Goal: Task Accomplishment & Management: Manage account settings

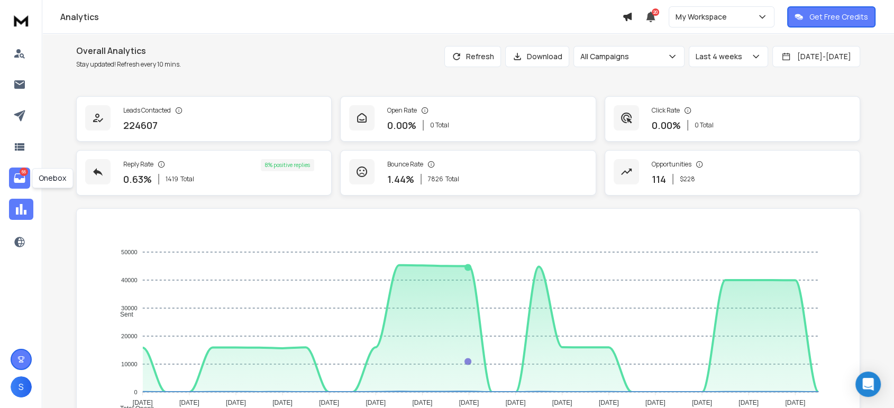
click at [14, 173] on icon at bounding box center [19, 178] width 13 height 13
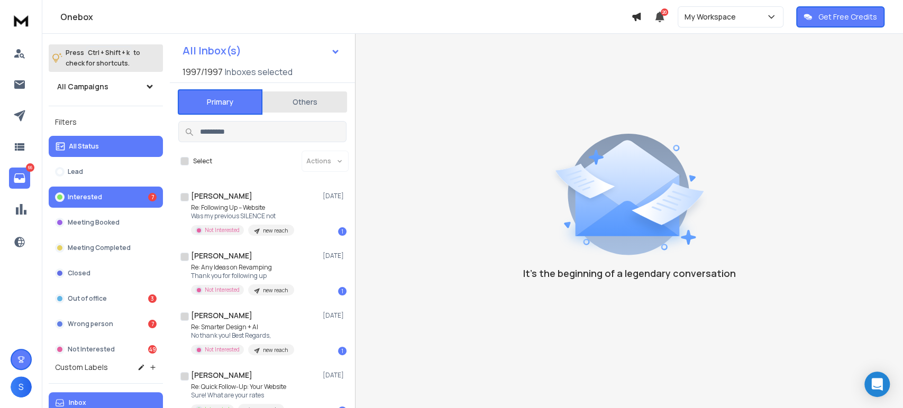
click at [105, 190] on button "Interested 7" at bounding box center [106, 197] width 114 height 21
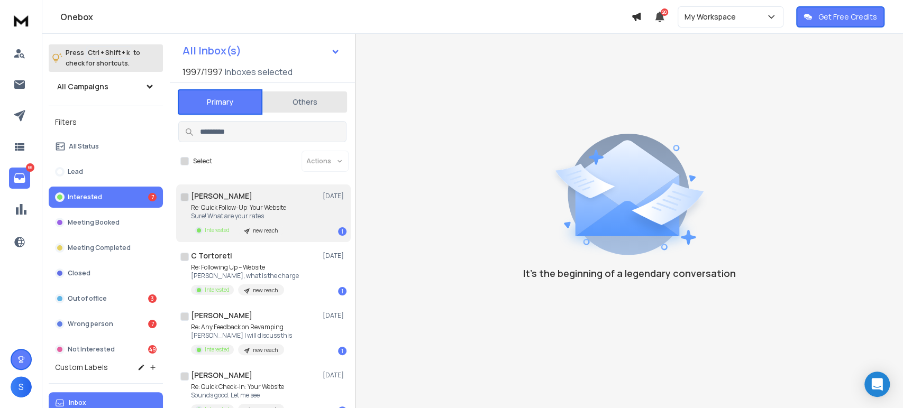
click at [247, 200] on div "Stephen Narens 12 Sep" at bounding box center [268, 196] width 155 height 11
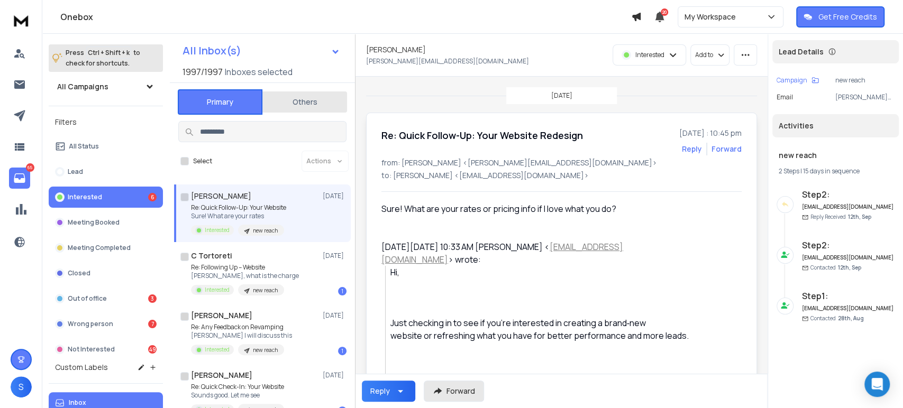
click at [469, 388] on button "Forward" at bounding box center [454, 391] width 60 height 21
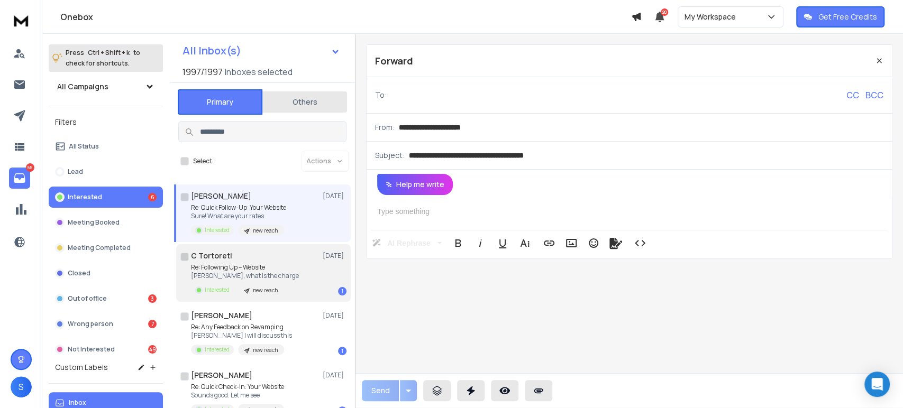
click at [250, 261] on div "C Tortoreti 12 Sep Re: Following Up – Website Annette, what is the charge Inter…" at bounding box center [268, 273] width 155 height 45
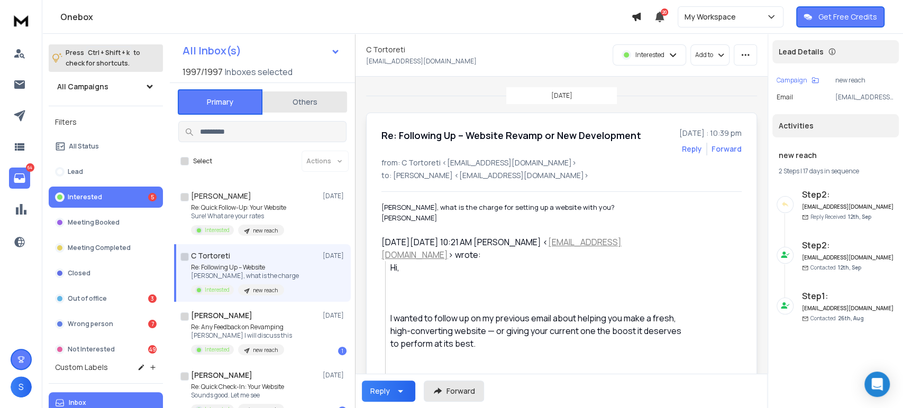
click at [460, 392] on button "Forward" at bounding box center [454, 391] width 60 height 21
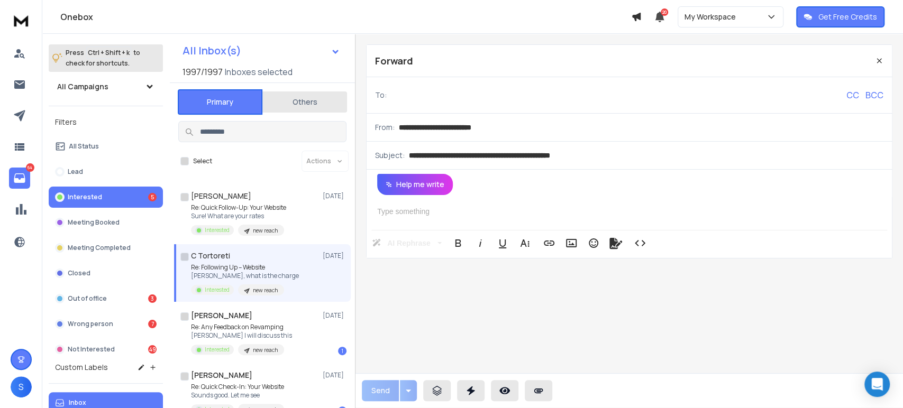
scroll to position [59, 0]
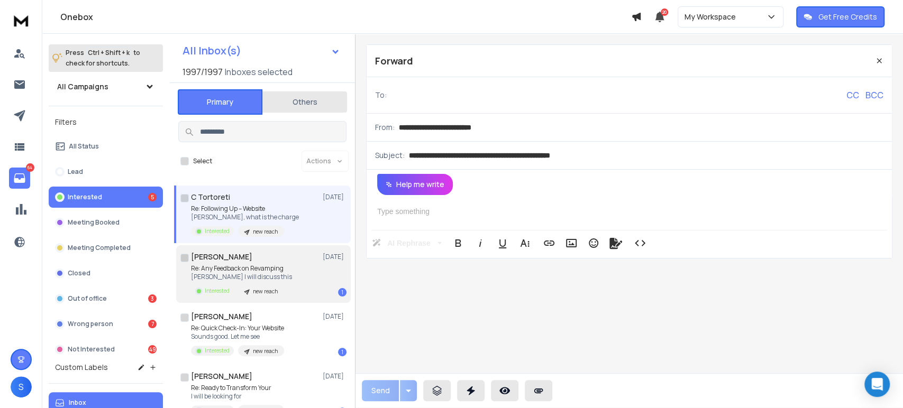
click at [272, 264] on p "Re: Any Feedback on Revamping" at bounding box center [241, 268] width 101 height 8
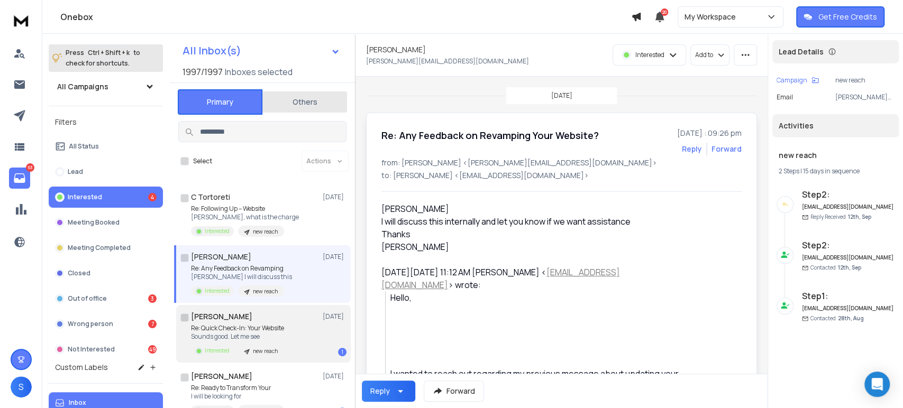
click at [272, 316] on div "Alex Chavez 12 Sep" at bounding box center [268, 316] width 155 height 11
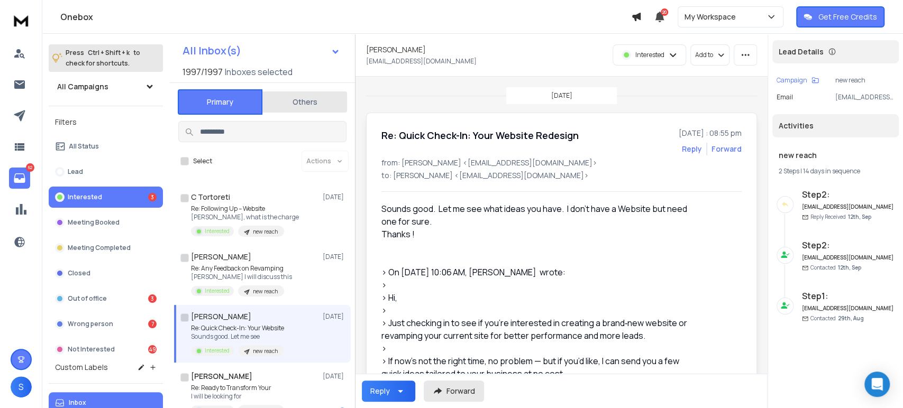
click at [465, 392] on button "Forward" at bounding box center [454, 391] width 60 height 21
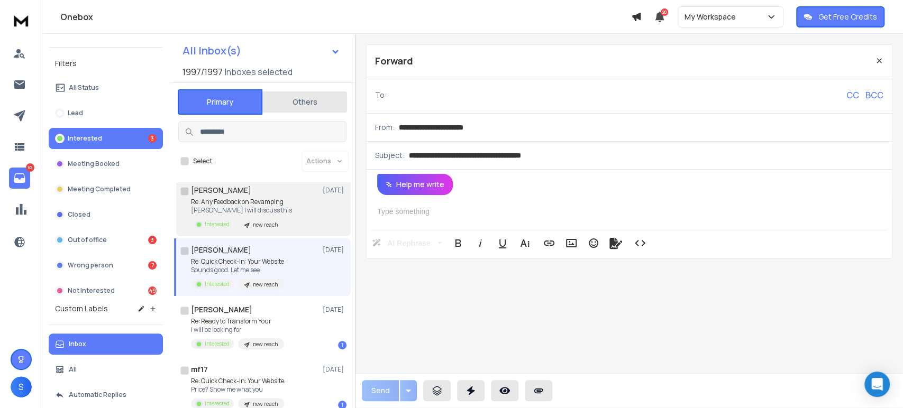
scroll to position [176, 0]
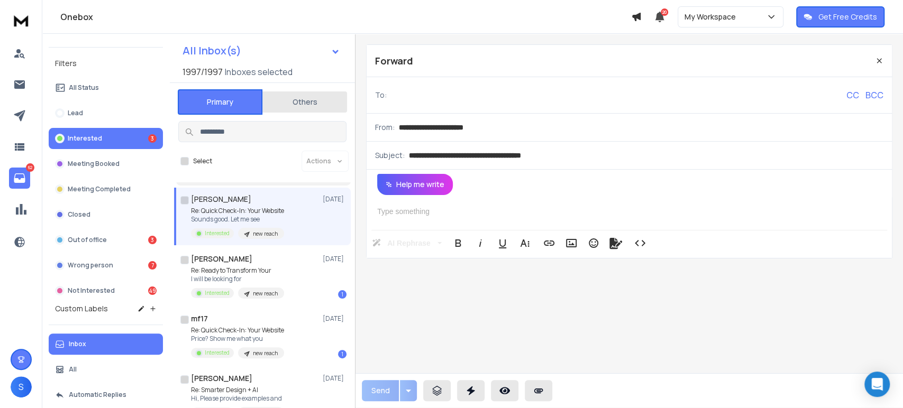
click at [263, 270] on p "Re: Ready to Transform Your" at bounding box center [237, 271] width 93 height 8
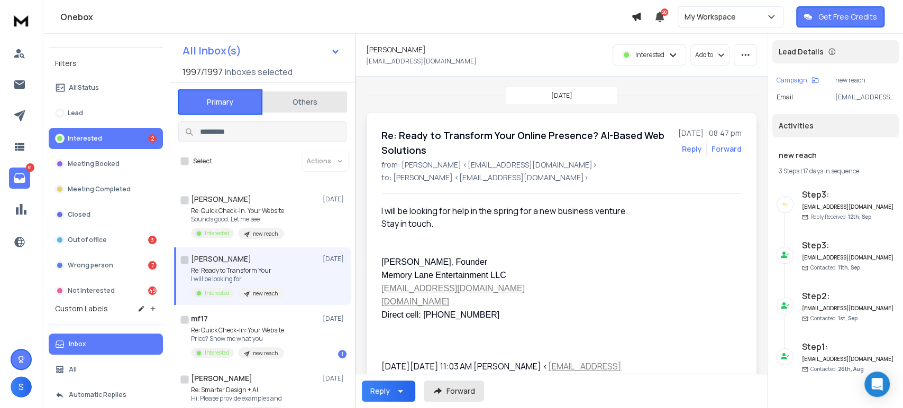
click at [454, 392] on button "Forward" at bounding box center [454, 391] width 60 height 21
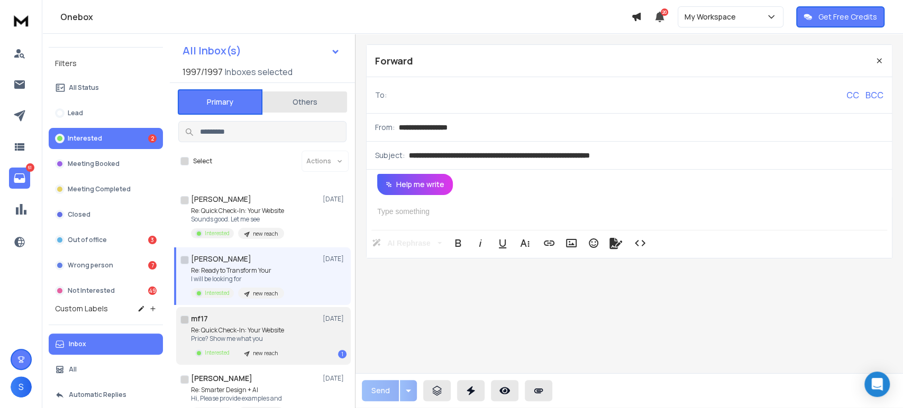
click at [290, 330] on div "Re: Quick Check-In: Your Website Price? Show me what you Interested new reach 1" at bounding box center [268, 342] width 155 height 32
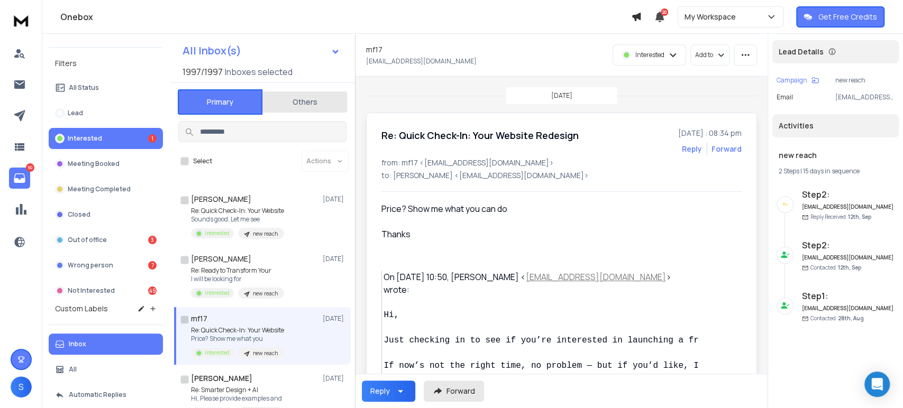
click at [446, 393] on button "Forward" at bounding box center [454, 391] width 60 height 21
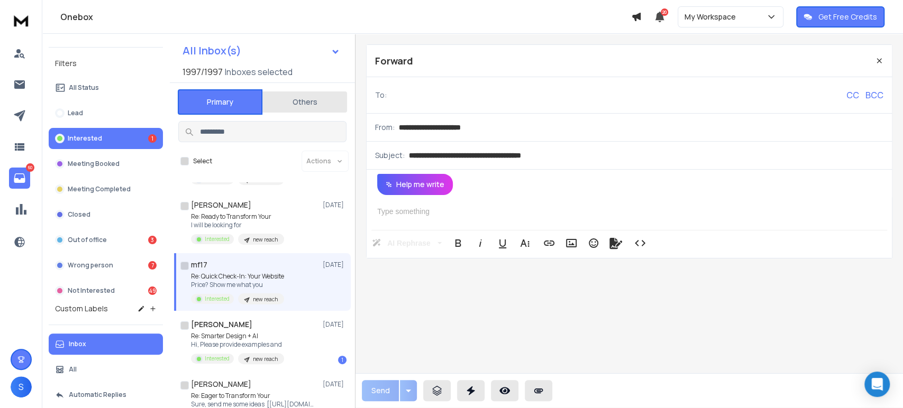
scroll to position [293, 0]
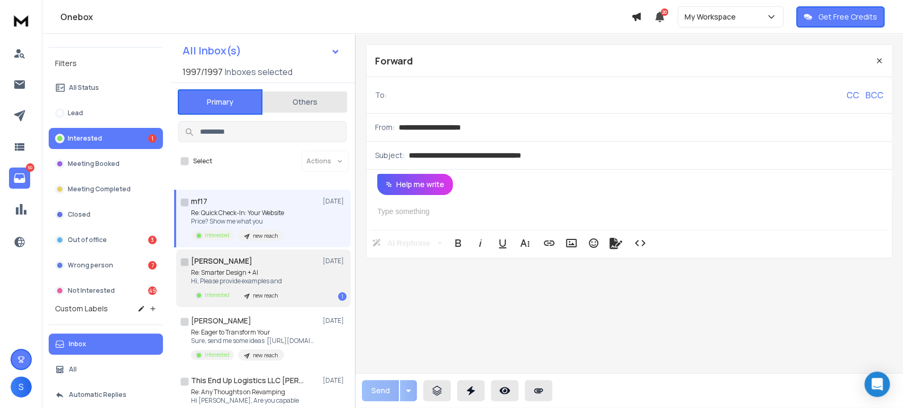
click at [289, 270] on div "Re: Smarter Design + AI Hi, Please provide examples and Interested new reach 1" at bounding box center [268, 285] width 155 height 32
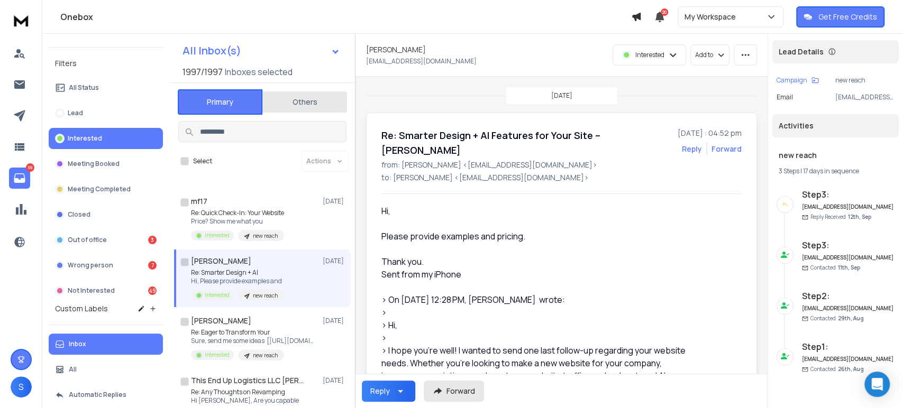
click at [463, 386] on button "Forward" at bounding box center [454, 391] width 60 height 21
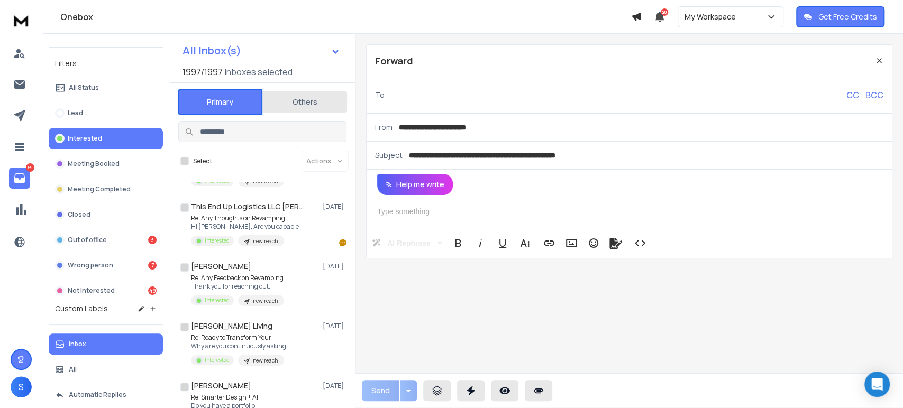
scroll to position [470, 0]
click at [97, 265] on p "Wrong person" at bounding box center [90, 265] width 45 height 8
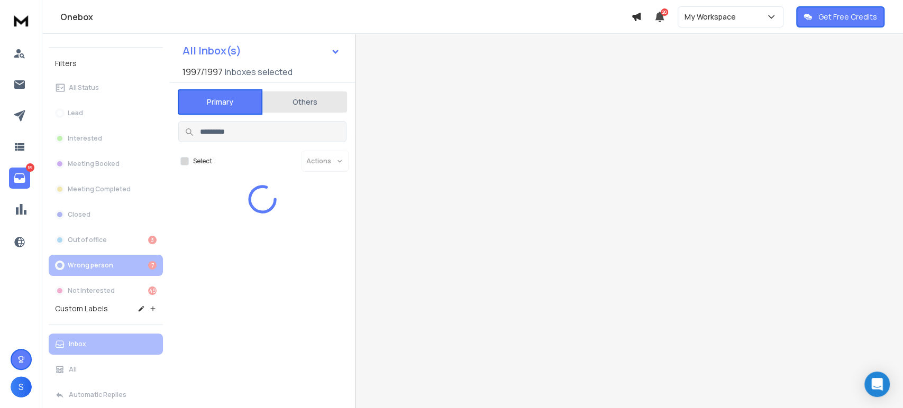
scroll to position [0, 0]
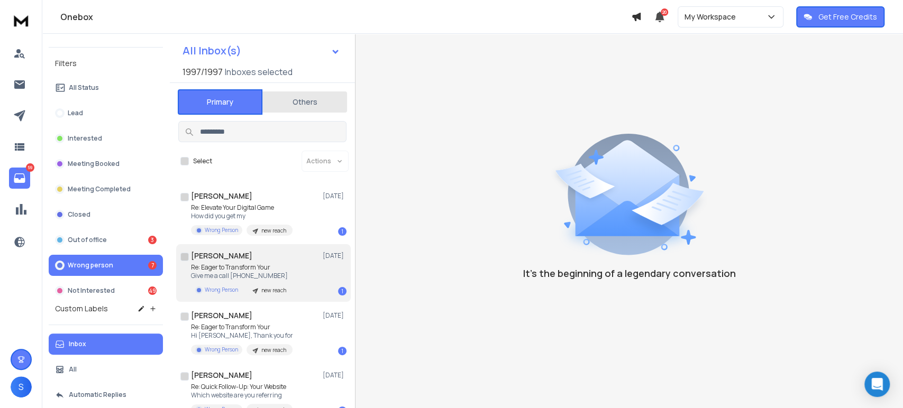
click at [226, 259] on h1 "William Mitchell" at bounding box center [221, 256] width 61 height 11
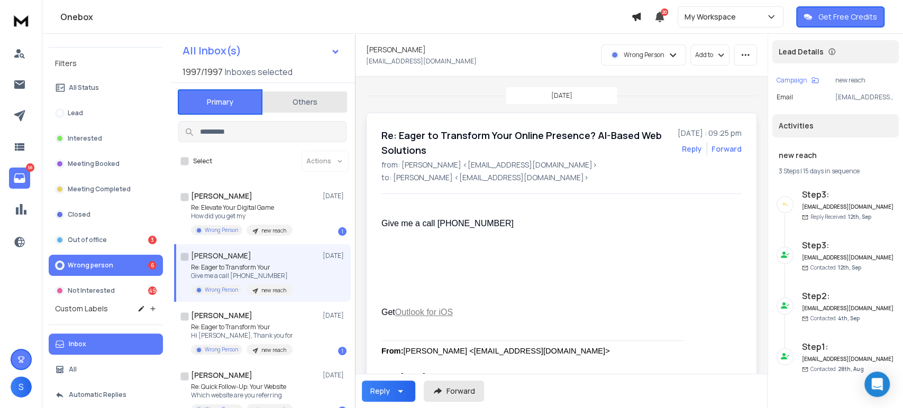
click at [468, 389] on button "Forward" at bounding box center [454, 391] width 60 height 21
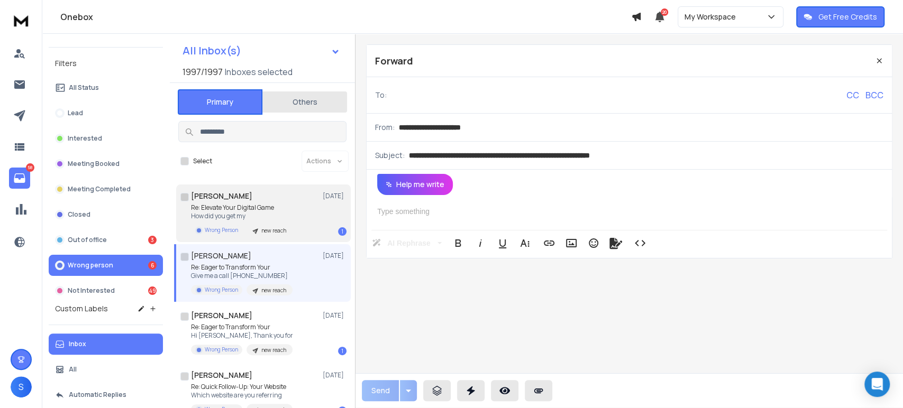
click at [291, 209] on p "Re: Elevate Your Digital Game" at bounding box center [242, 208] width 102 height 8
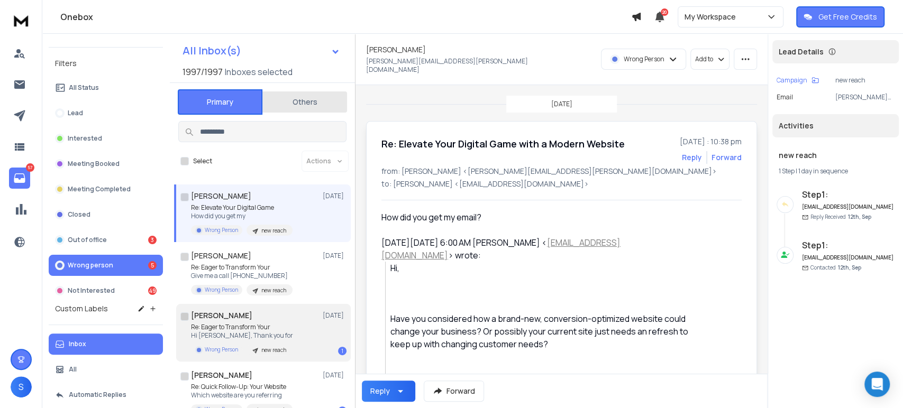
click at [281, 319] on div "John Weaver 12 Sep" at bounding box center [268, 315] width 155 height 11
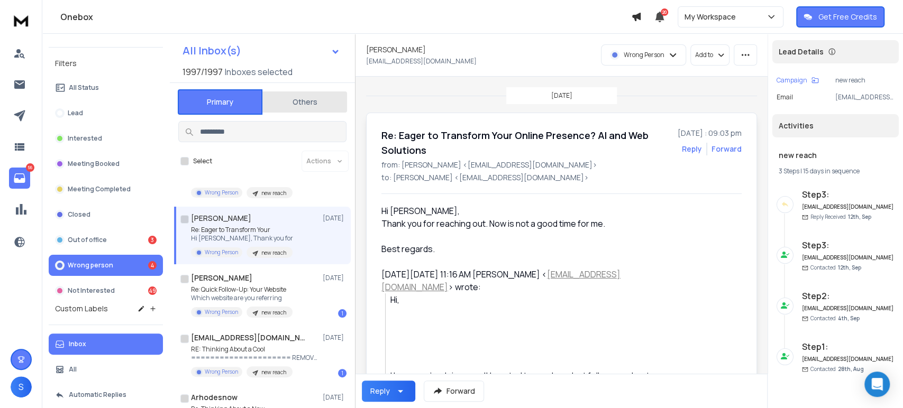
scroll to position [117, 0]
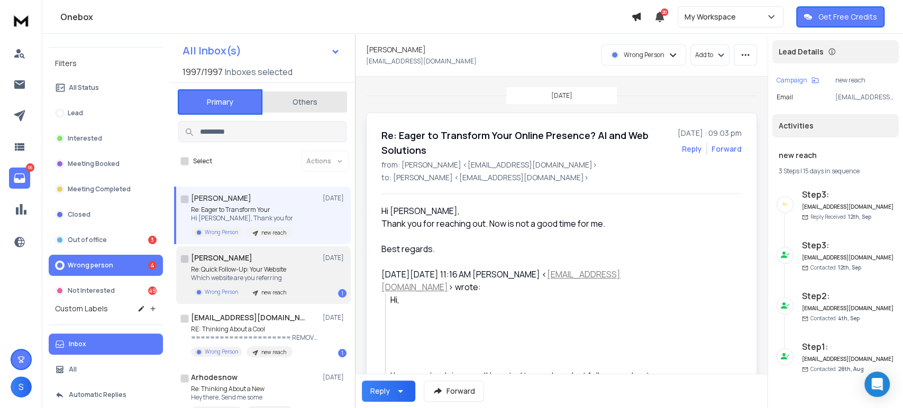
click at [291, 278] on p "Which website are you referring" at bounding box center [242, 278] width 102 height 8
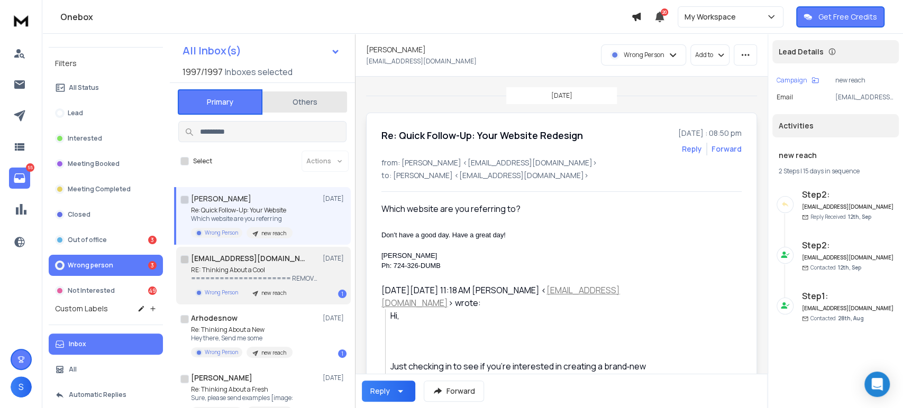
scroll to position [235, 0]
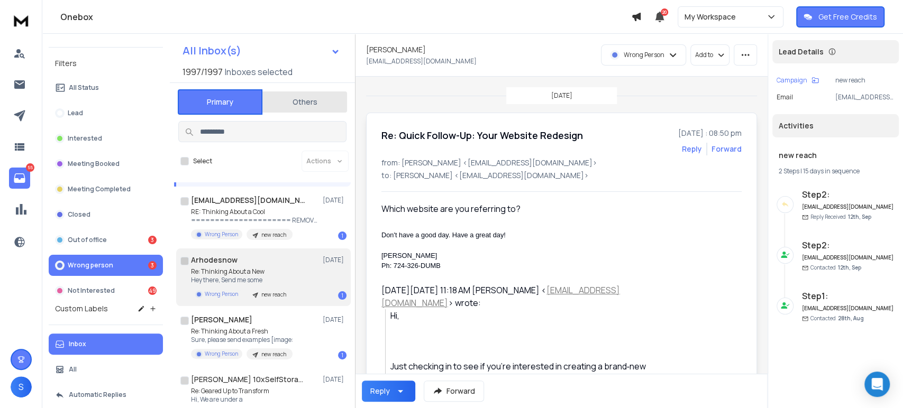
click at [305, 282] on div "Re: Thinking About a New Hey there, Send me some Wrong Person new reach 1" at bounding box center [268, 284] width 155 height 32
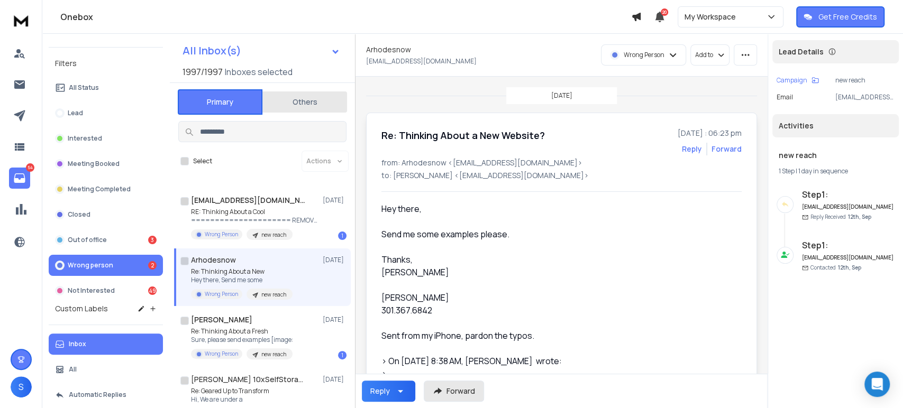
click at [451, 386] on button "Forward" at bounding box center [454, 391] width 60 height 21
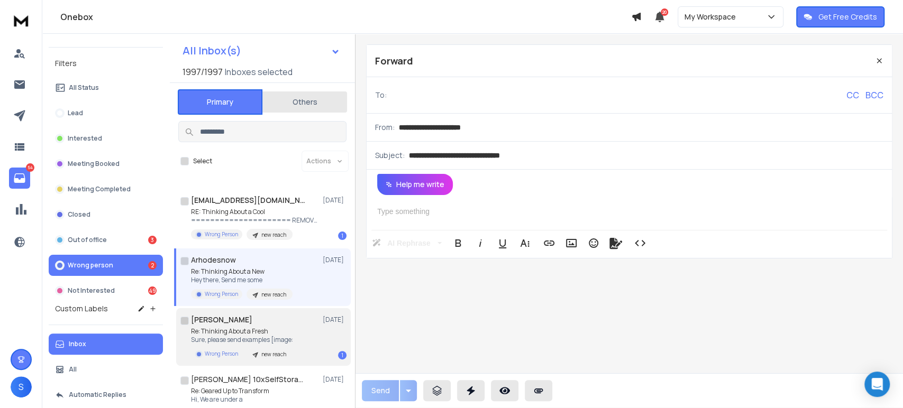
click at [268, 319] on div "Dan Avakian 12 Sep" at bounding box center [268, 320] width 155 height 11
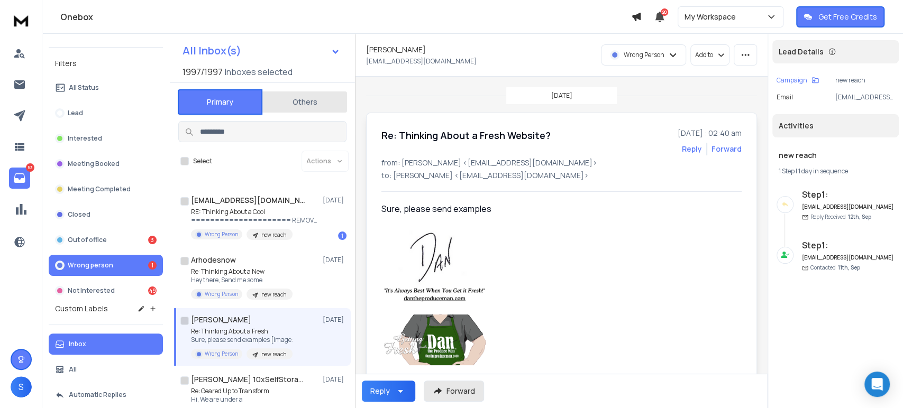
click at [464, 397] on button "Forward" at bounding box center [454, 391] width 60 height 21
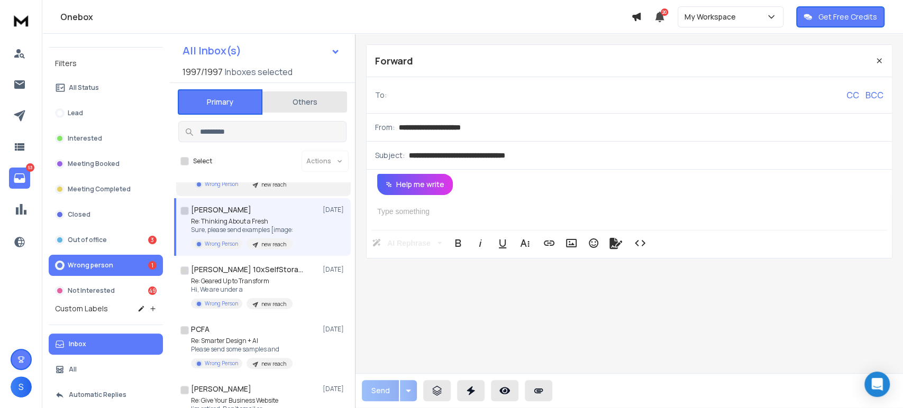
scroll to position [352, 0]
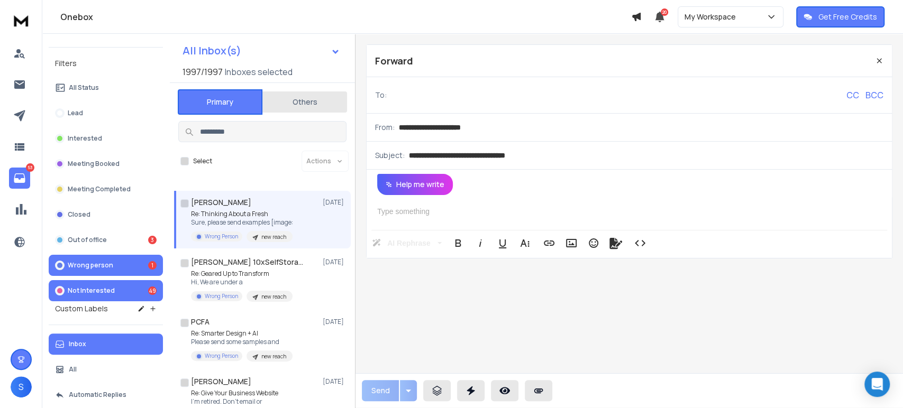
click at [116, 291] on button "Not Interested 49" at bounding box center [106, 290] width 114 height 21
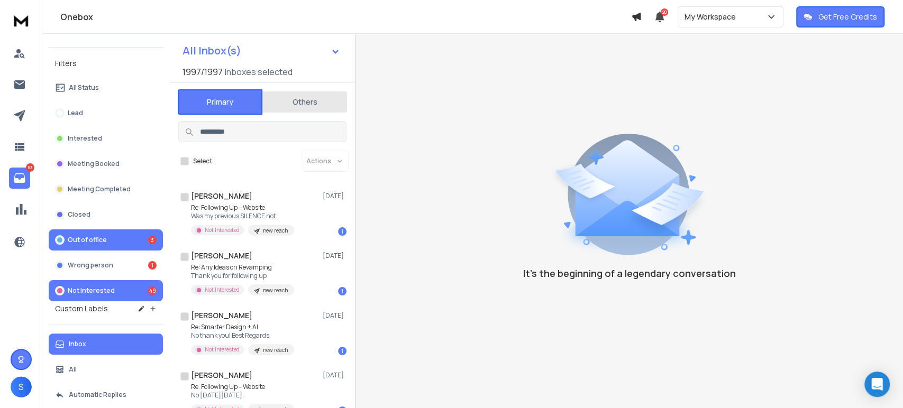
click at [109, 232] on button "Out of office 3" at bounding box center [106, 240] width 114 height 21
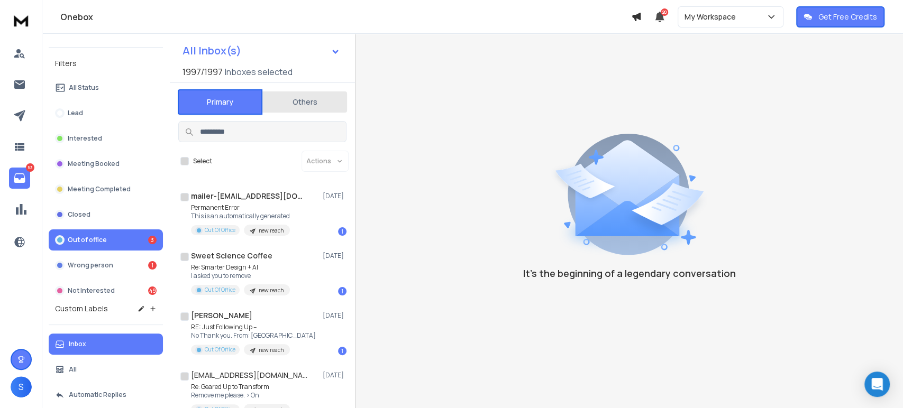
click at [116, 302] on div "Custom Labels" at bounding box center [106, 308] width 114 height 15
click at [115, 291] on button "Not Interested 49" at bounding box center [106, 290] width 114 height 21
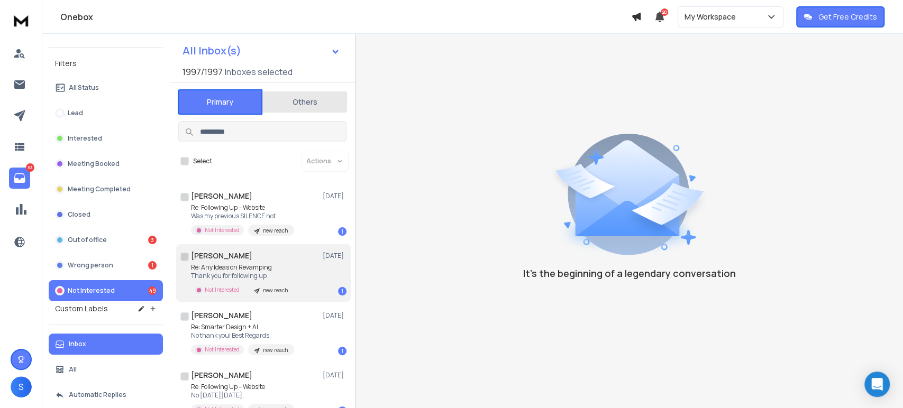
click at [281, 278] on p "Thank you for following up" at bounding box center [242, 276] width 103 height 8
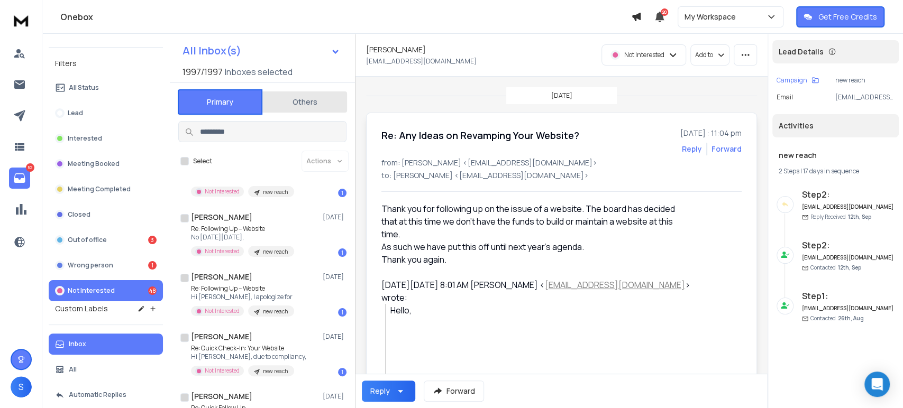
scroll to position [176, 0]
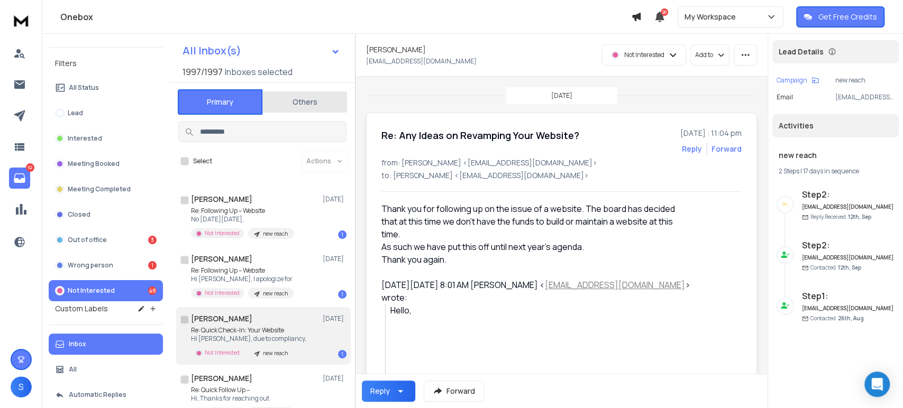
click at [268, 316] on div "Jason McMahan 12 Sep" at bounding box center [268, 319] width 155 height 11
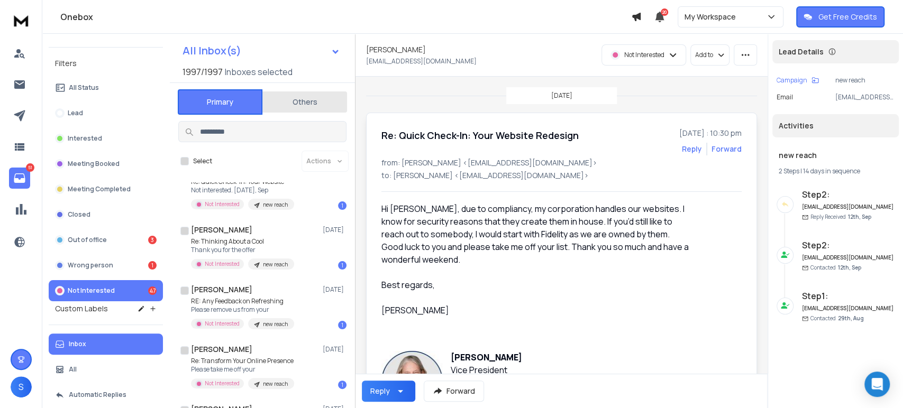
scroll to position [1351, 0]
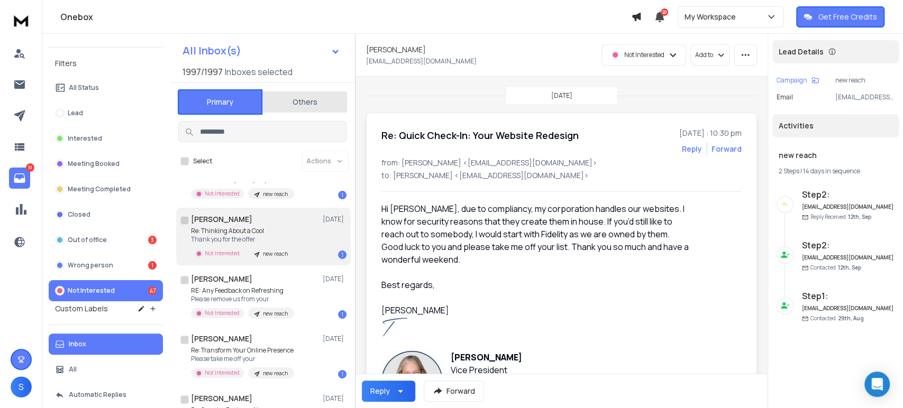
click at [292, 235] on p "Thank you for the offer" at bounding box center [242, 239] width 103 height 8
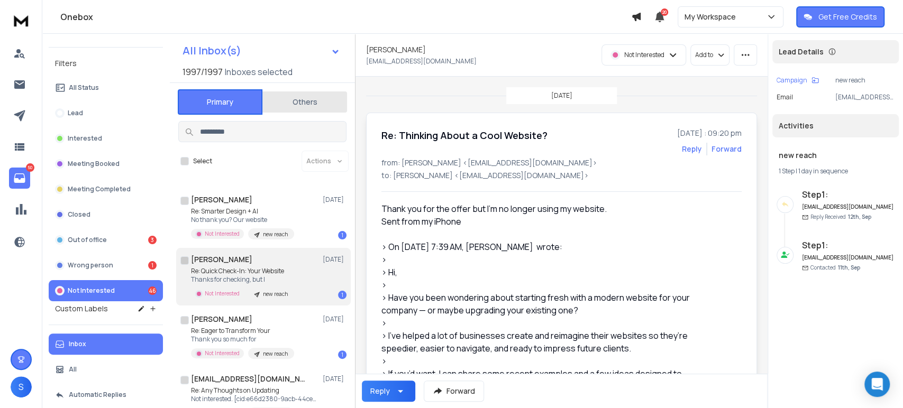
scroll to position [2644, 0]
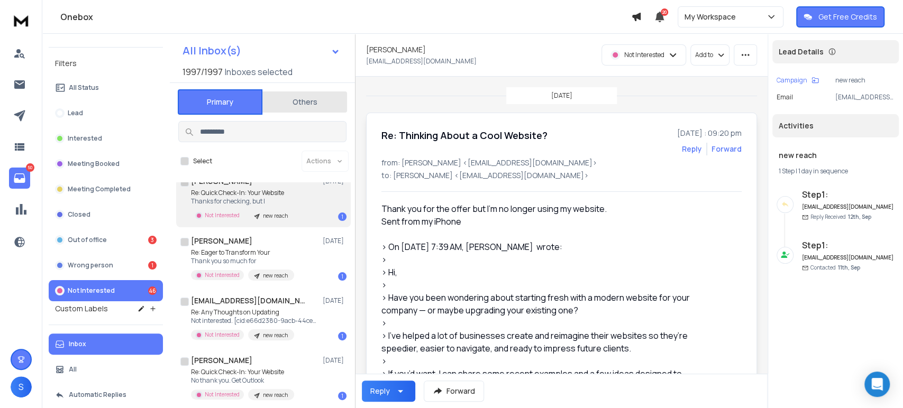
click at [310, 201] on div "Re: Quick Check-In: Your Website Thanks for checking, but I Not Interested new …" at bounding box center [268, 205] width 155 height 32
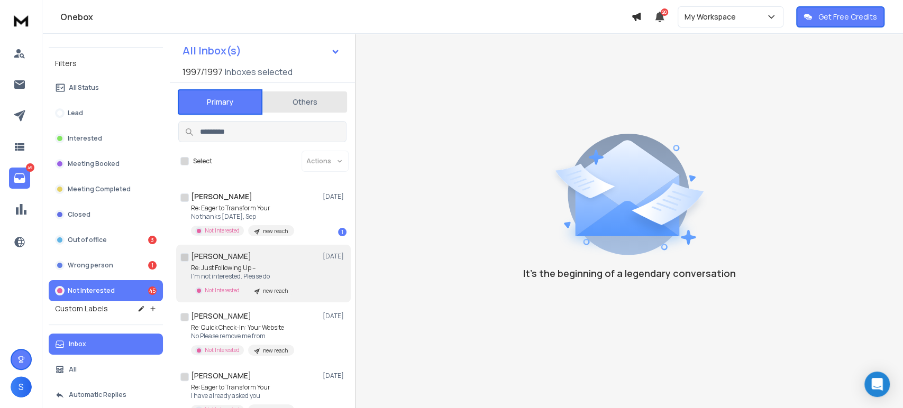
scroll to position [2883, 0]
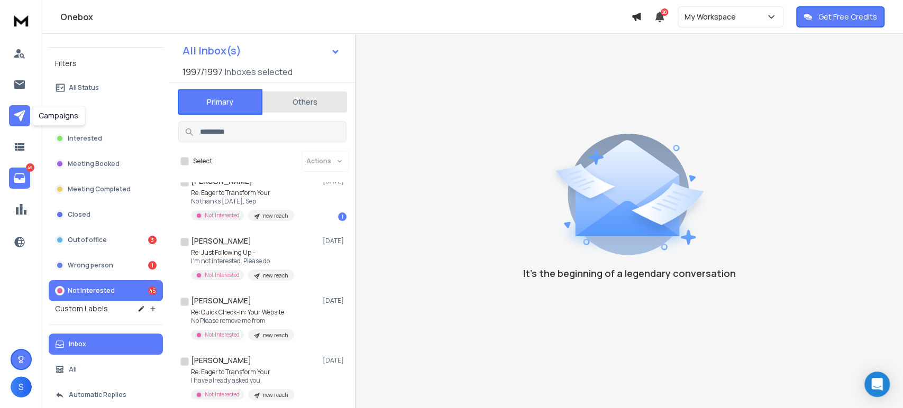
click at [23, 118] on icon at bounding box center [19, 115] width 13 height 13
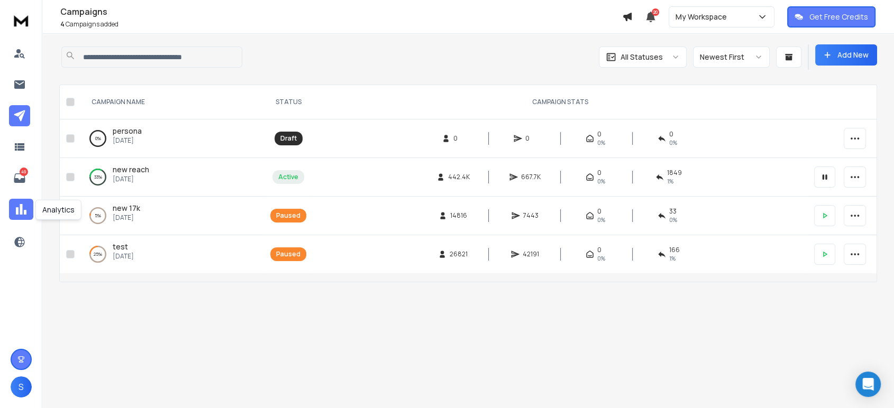
click at [25, 207] on icon at bounding box center [21, 209] width 16 height 16
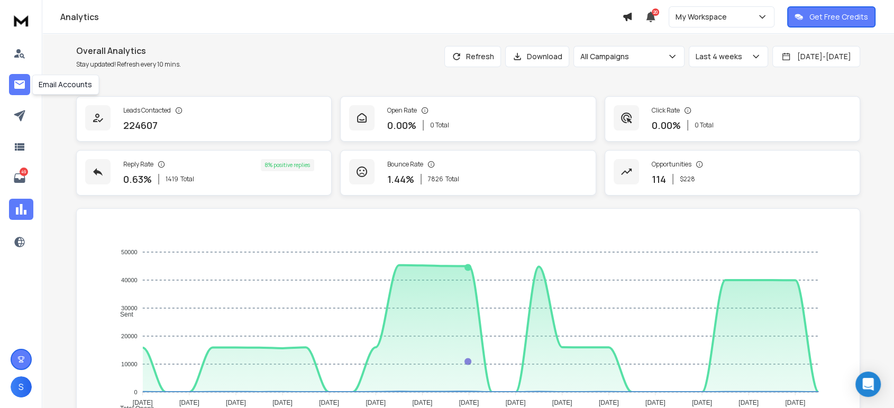
click at [17, 84] on icon at bounding box center [19, 84] width 13 height 13
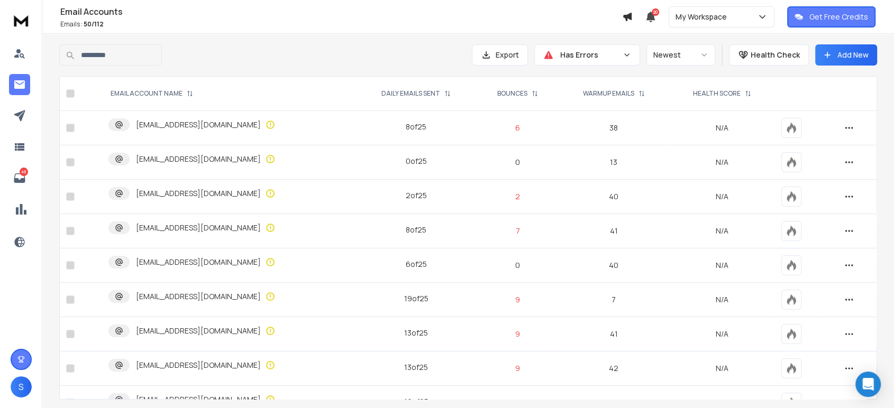
click at [444, 92] on icon at bounding box center [447, 93] width 6 height 6
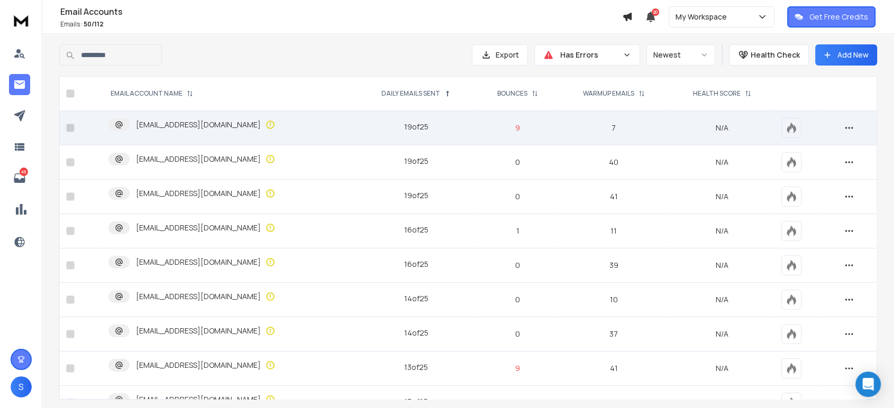
click at [363, 123] on td "19 of 25" at bounding box center [416, 124] width 122 height 27
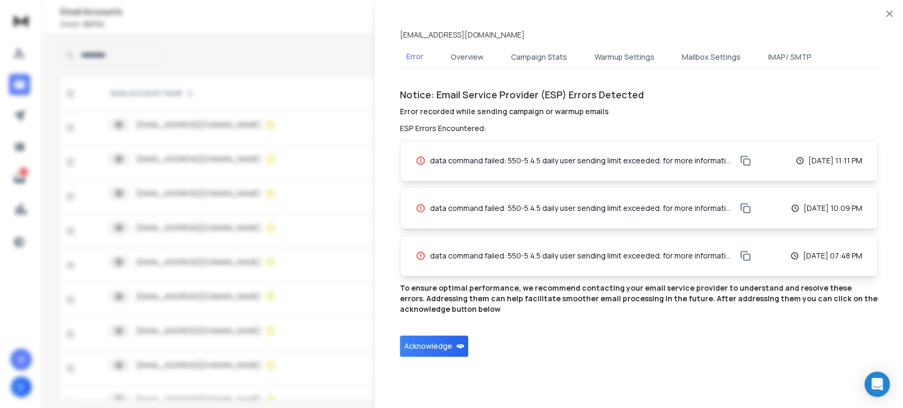
click at [454, 58] on button "Overview" at bounding box center [466, 56] width 45 height 23
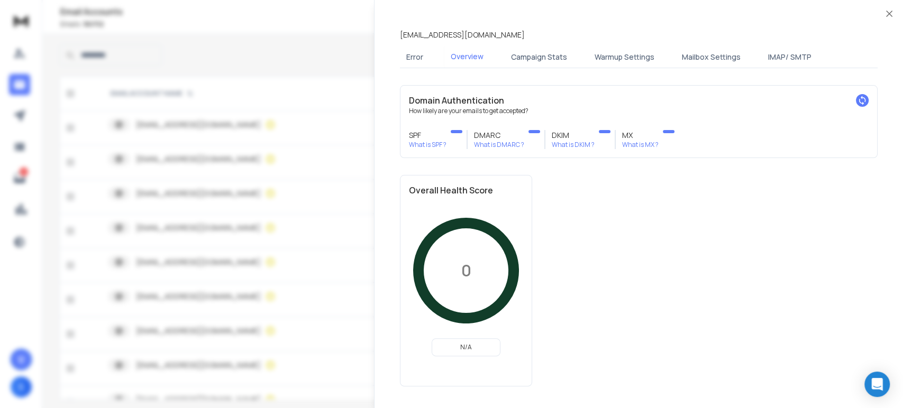
click at [326, 53] on div at bounding box center [451, 204] width 903 height 408
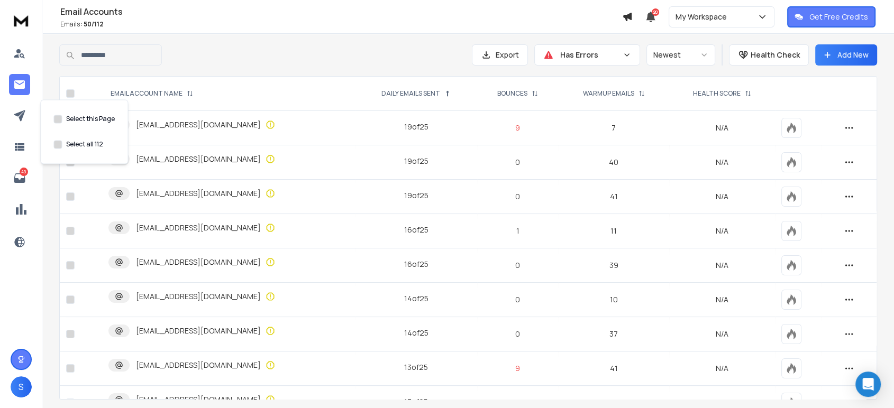
click at [55, 122] on button "Select this Page" at bounding box center [57, 119] width 8 height 8
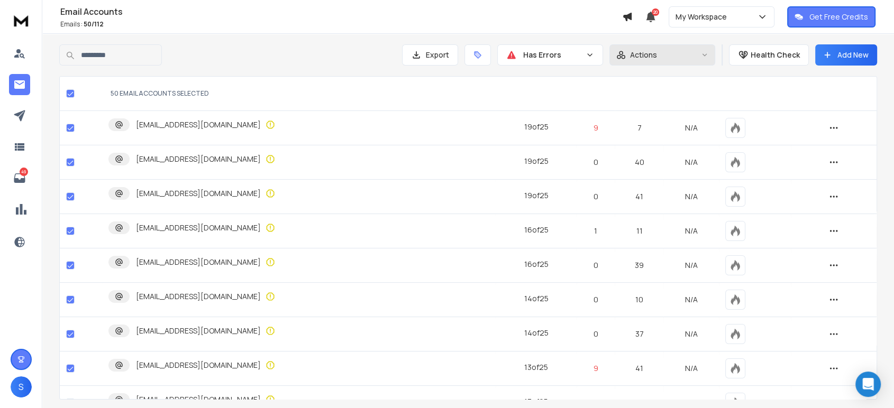
click at [696, 58] on div "Actions" at bounding box center [656, 55] width 80 height 11
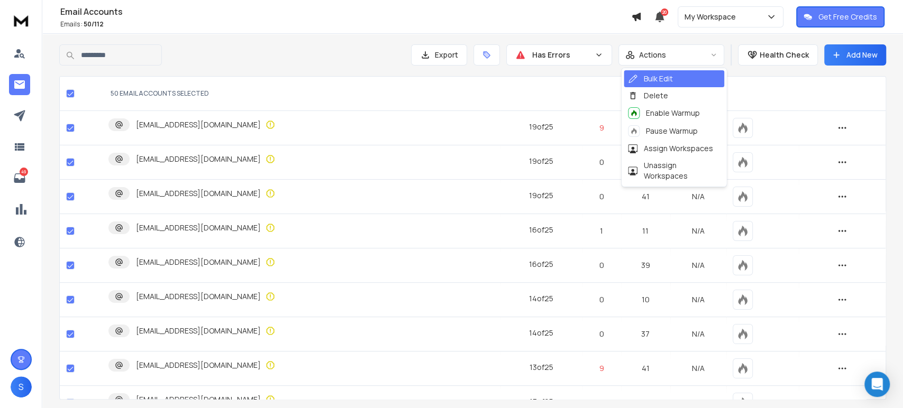
click at [664, 78] on div "Bulk Edit" at bounding box center [650, 79] width 45 height 11
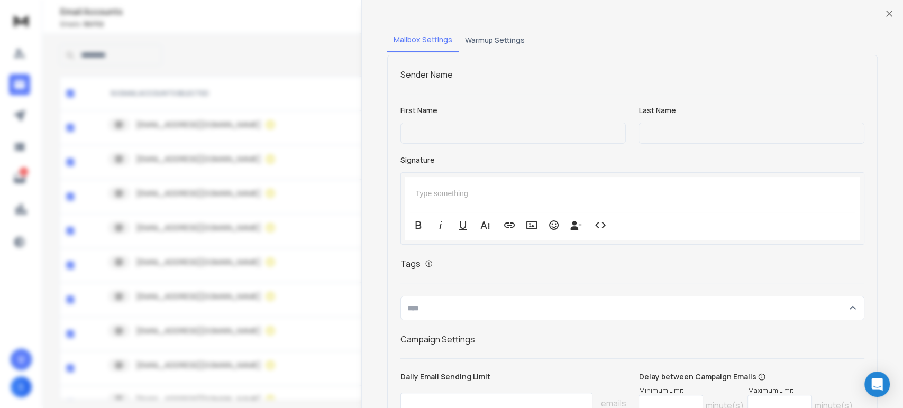
click at [467, 283] on div at bounding box center [632, 283] width 464 height 1
click at [357, 218] on div at bounding box center [451, 204] width 903 height 408
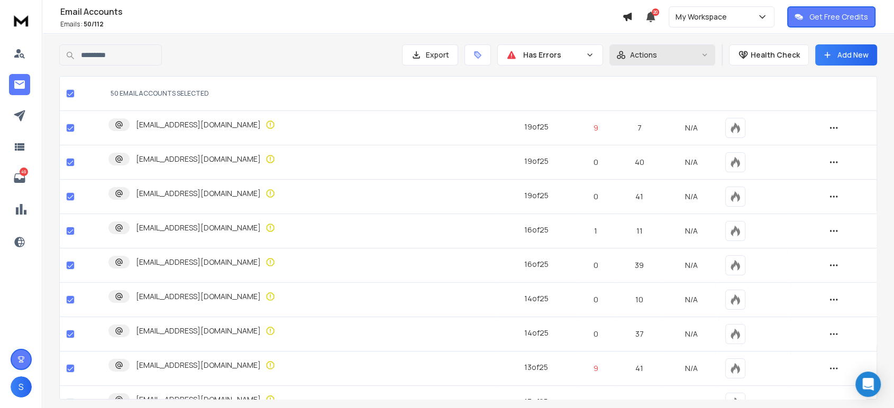
click at [696, 54] on div "Actions" at bounding box center [656, 55] width 80 height 11
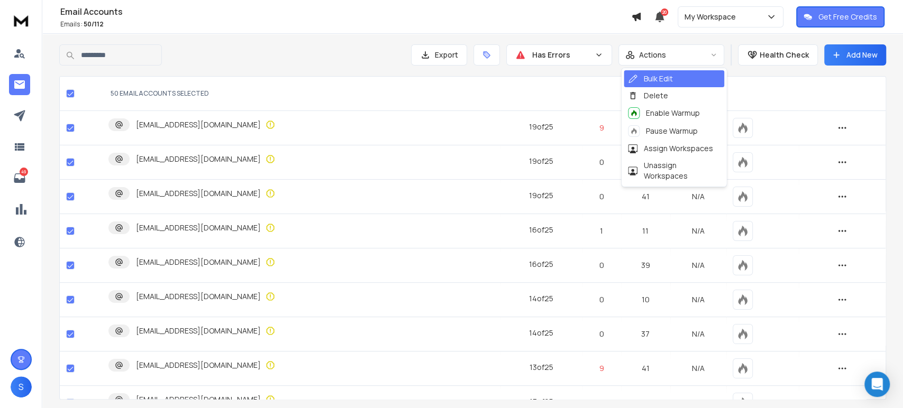
click at [671, 80] on div "Bulk Edit" at bounding box center [650, 79] width 45 height 11
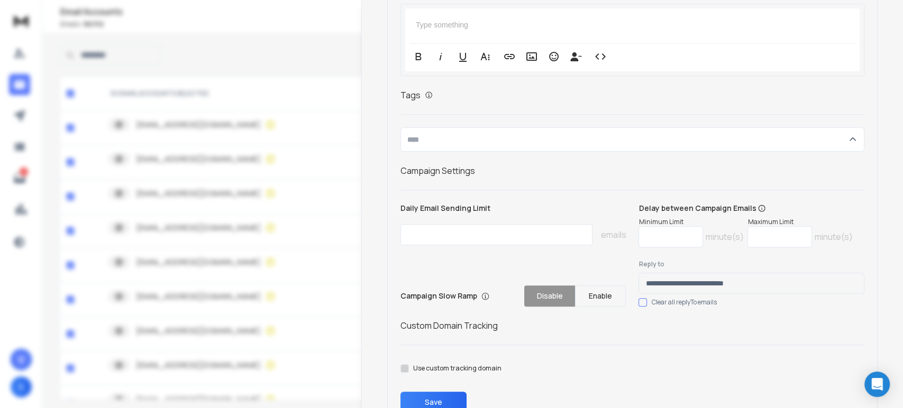
scroll to position [176, 0]
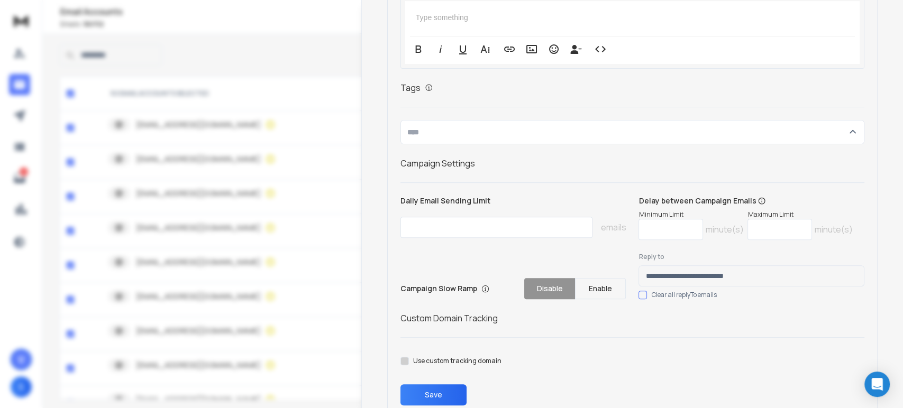
click at [488, 231] on input "number" at bounding box center [496, 227] width 192 height 21
type input "*"
click at [664, 238] on input "number" at bounding box center [670, 229] width 65 height 21
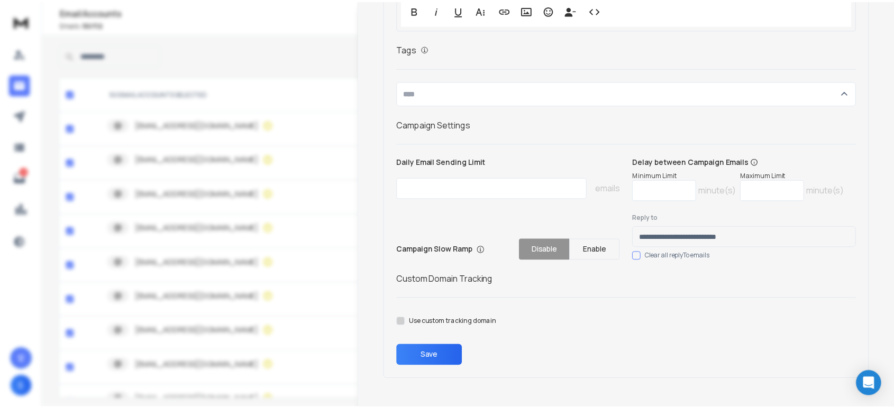
scroll to position [216, 0]
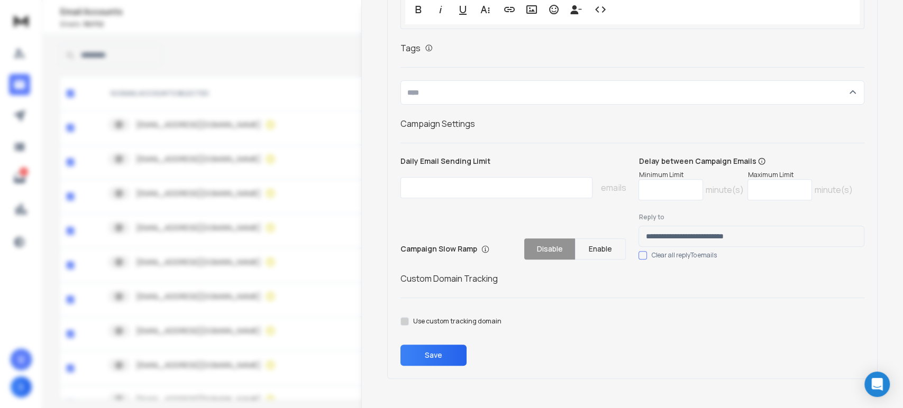
click at [437, 354] on button "Save" at bounding box center [433, 355] width 66 height 21
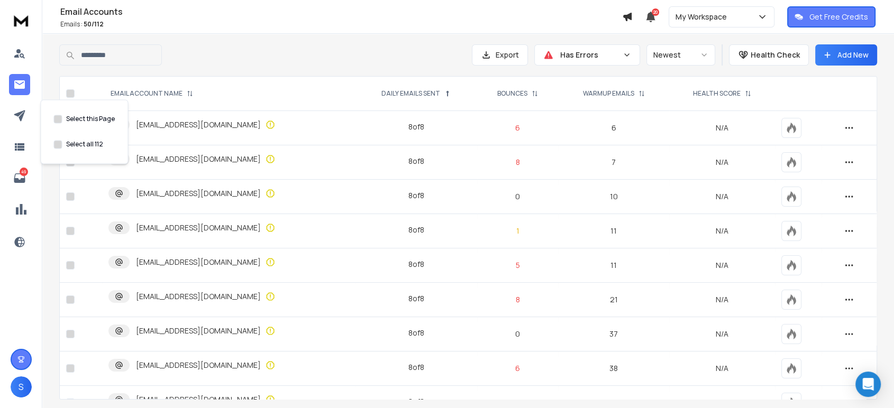
click at [57, 143] on button "Select this Page" at bounding box center [57, 144] width 8 height 8
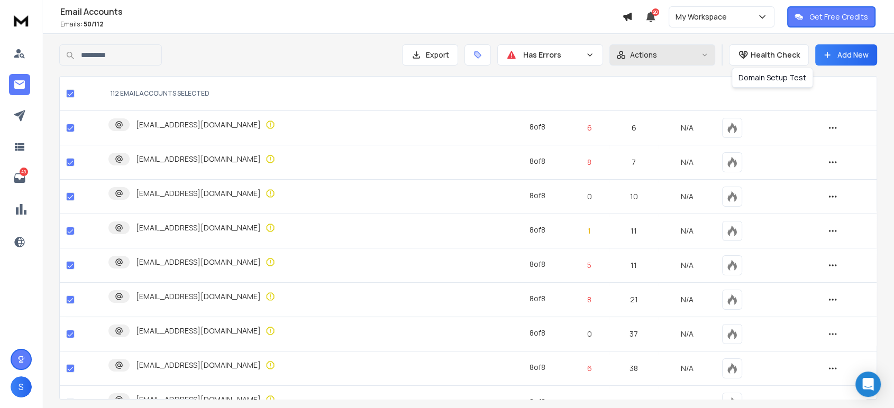
click at [689, 56] on div "Actions" at bounding box center [656, 55] width 80 height 11
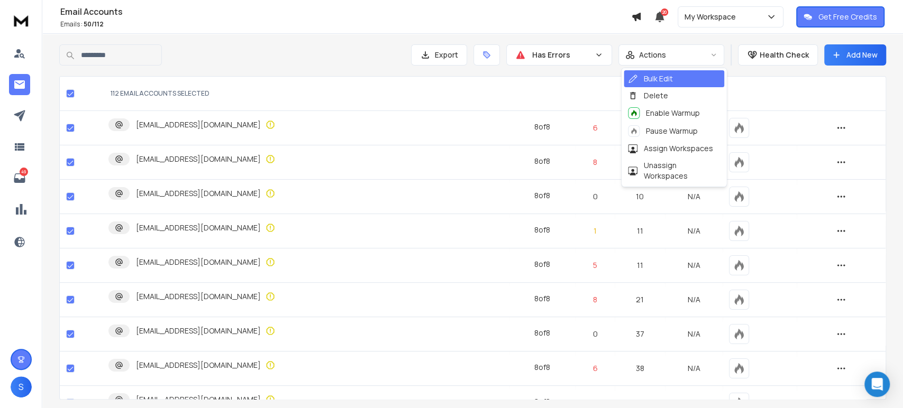
click at [675, 79] on div "Bulk Edit" at bounding box center [673, 78] width 100 height 17
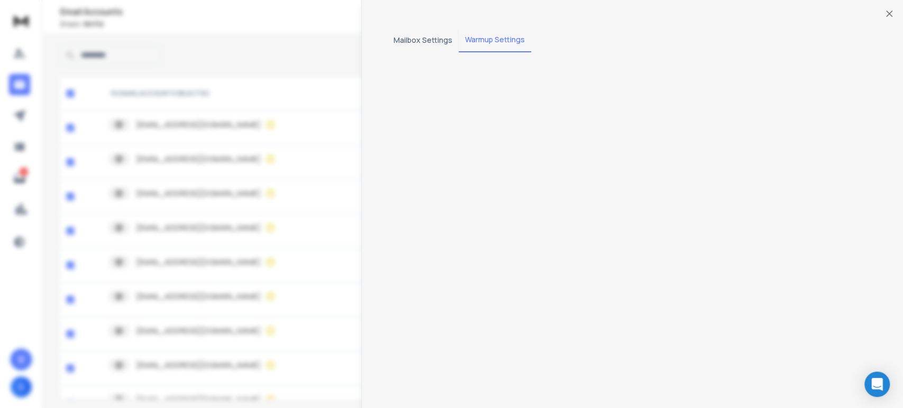
click at [504, 45] on button "Warmup Settings" at bounding box center [494, 40] width 72 height 24
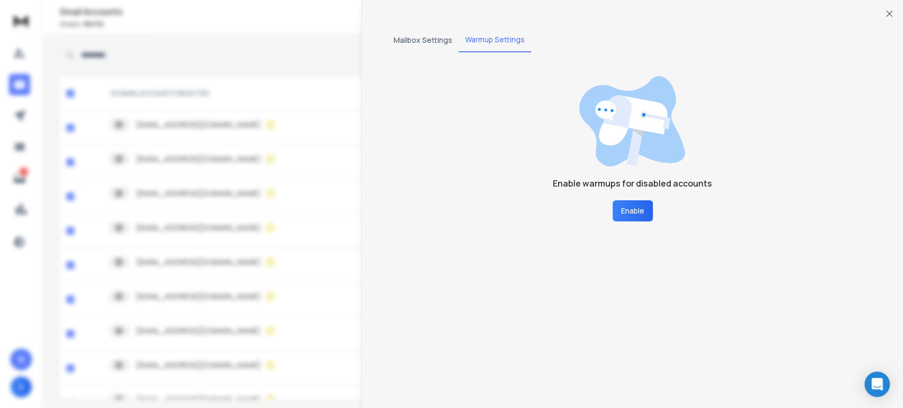
click at [344, 105] on div at bounding box center [451, 204] width 903 height 408
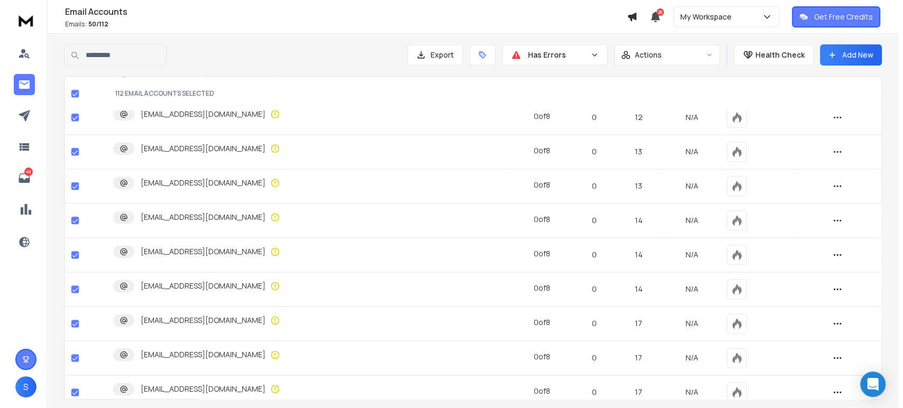
scroll to position [1452, 0]
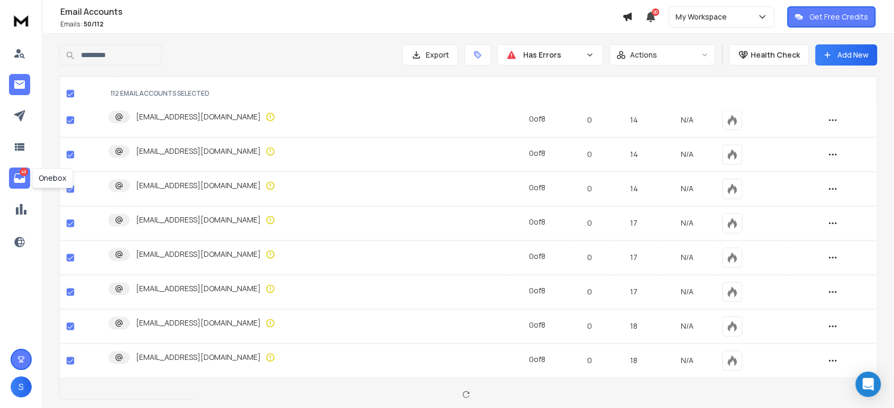
click at [19, 182] on icon at bounding box center [19, 178] width 11 height 10
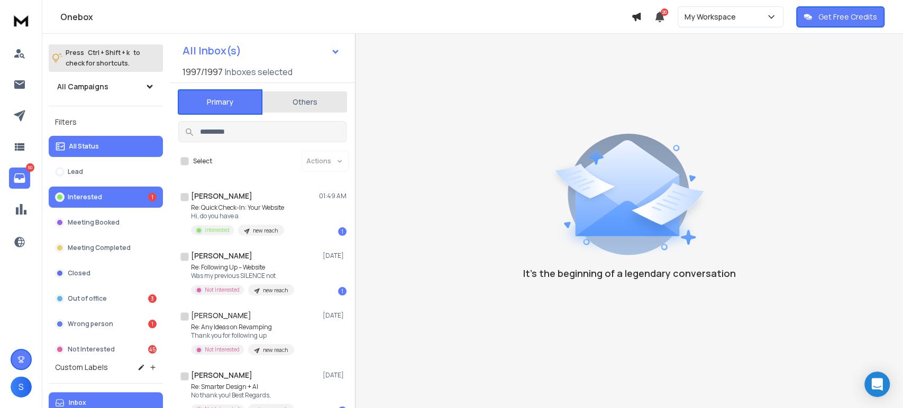
click at [106, 201] on button "Interested 1" at bounding box center [106, 197] width 114 height 21
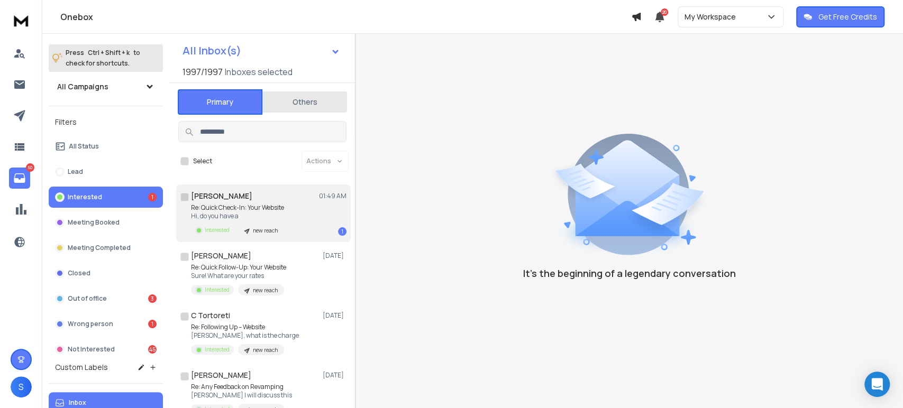
click at [288, 209] on div "Re: Quick Check-In: Your Website Hi, do you have a Interested new reach 1" at bounding box center [268, 220] width 155 height 32
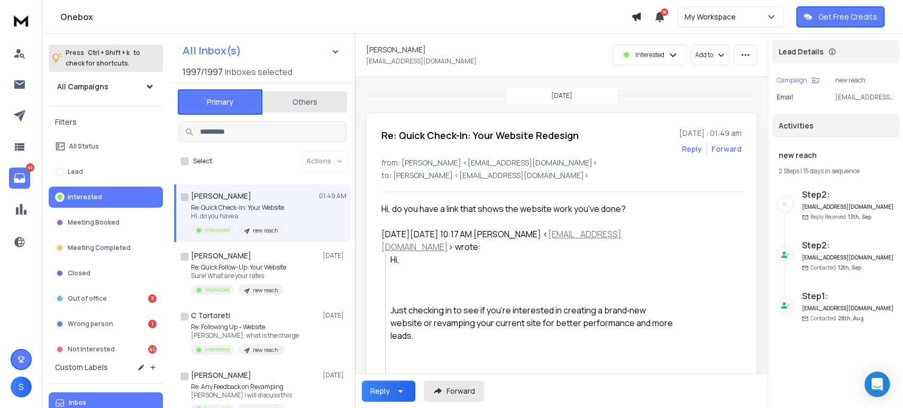
click at [464, 390] on button "Forward" at bounding box center [454, 391] width 60 height 21
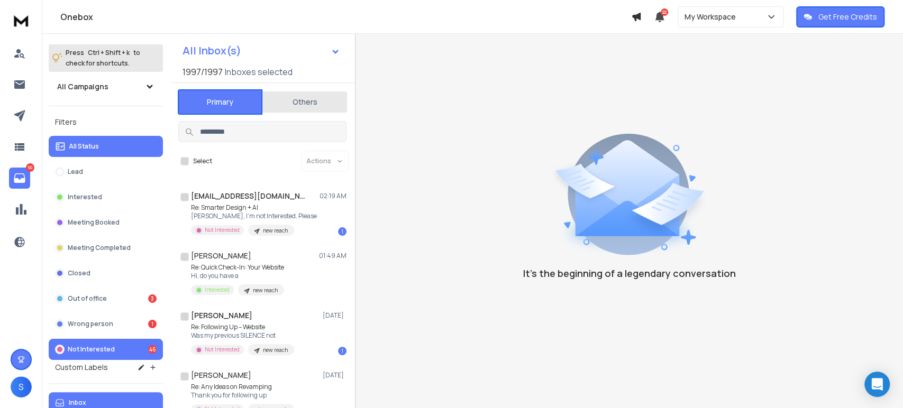
click at [105, 346] on p "Not Interested" at bounding box center [91, 349] width 47 height 8
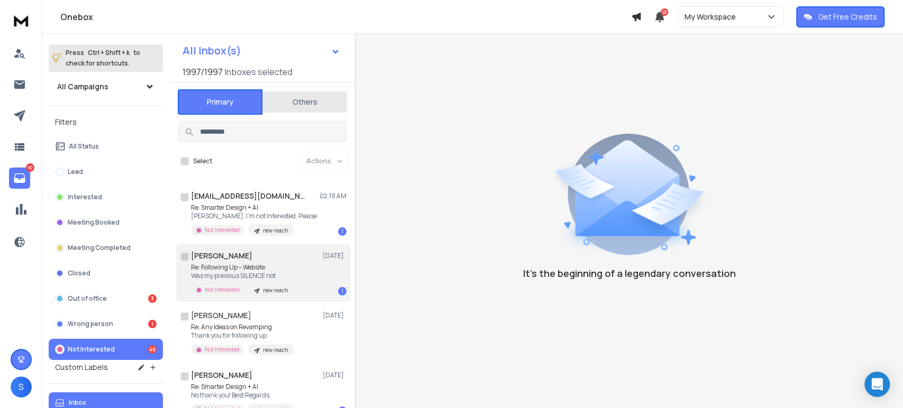
scroll to position [59, 0]
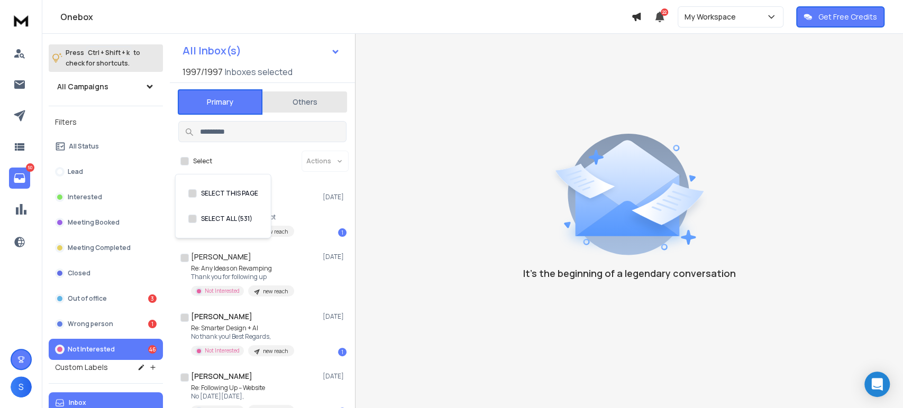
click at [194, 219] on button "SELECT THIS PAGE" at bounding box center [192, 219] width 8 height 8
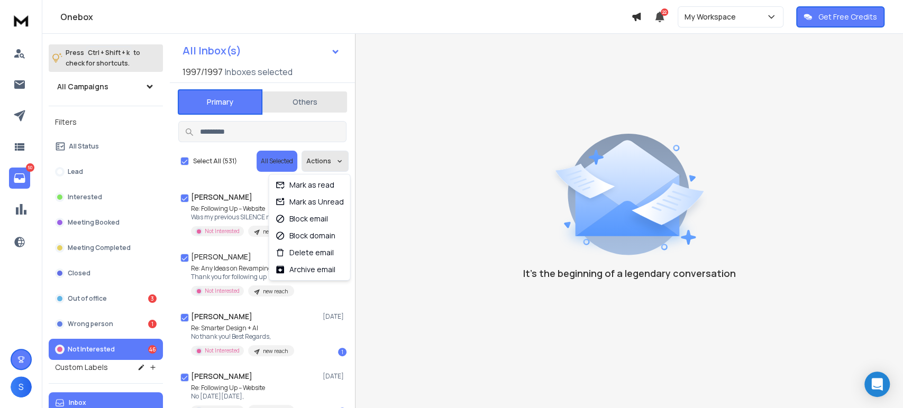
click at [320, 166] on button "Actions" at bounding box center [324, 161] width 47 height 21
click at [318, 186] on div "Mark as read" at bounding box center [305, 185] width 59 height 11
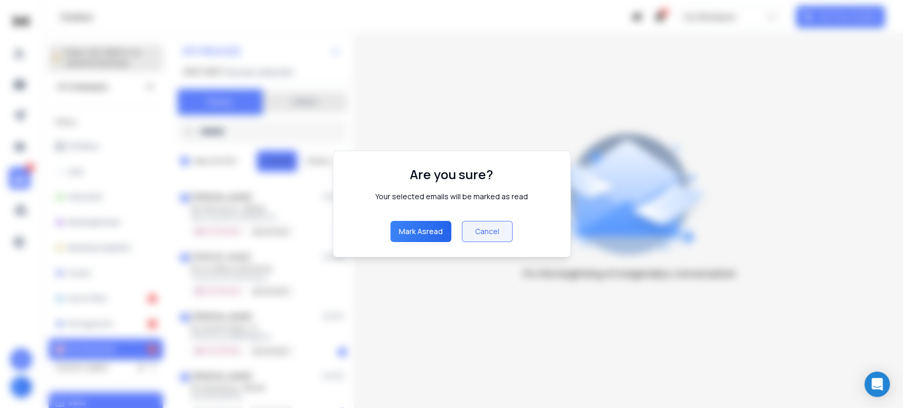
click at [393, 233] on button "Mark as read" at bounding box center [420, 231] width 61 height 21
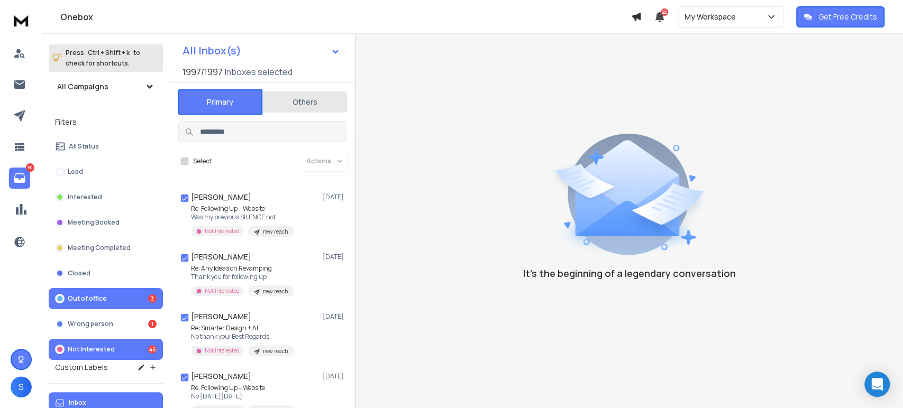
click at [90, 296] on p "Out of office" at bounding box center [87, 299] width 39 height 8
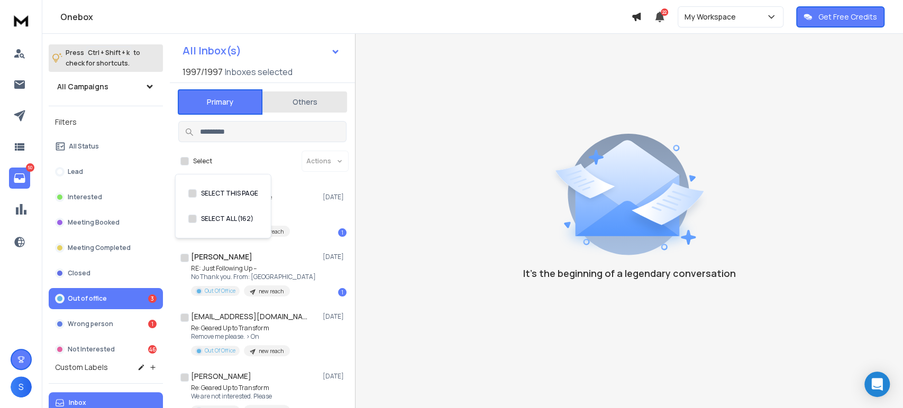
click at [190, 219] on button "SELECT THIS PAGE" at bounding box center [192, 219] width 8 height 8
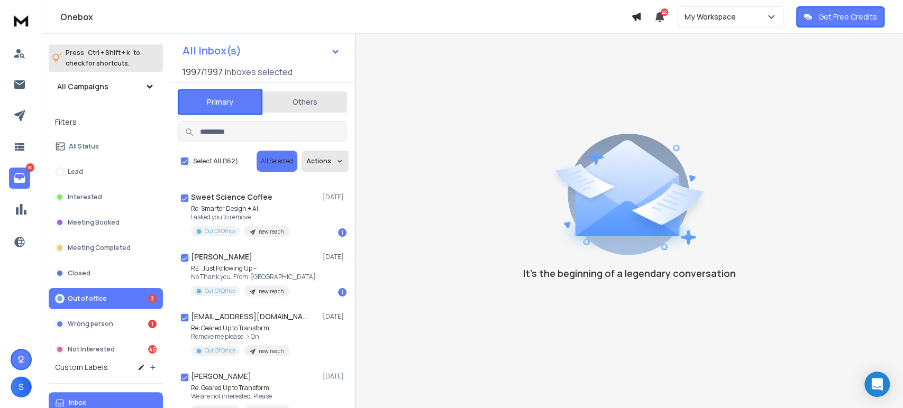
click at [336, 165] on icon "button" at bounding box center [339, 161] width 8 height 8
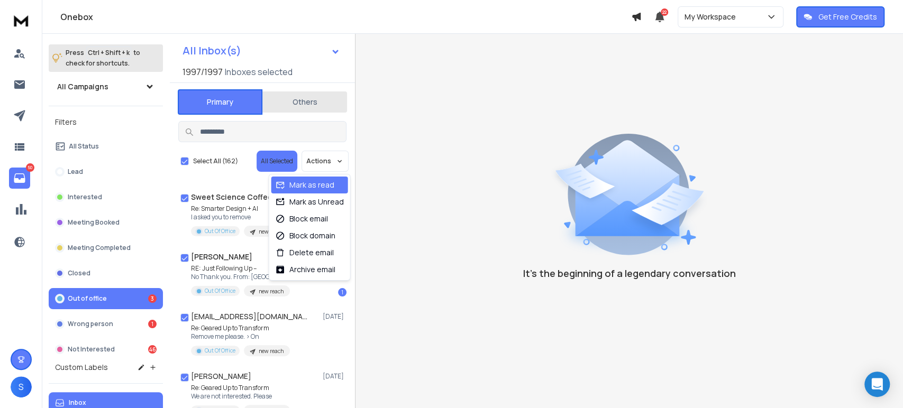
click at [322, 187] on div "Mark as read" at bounding box center [305, 185] width 59 height 11
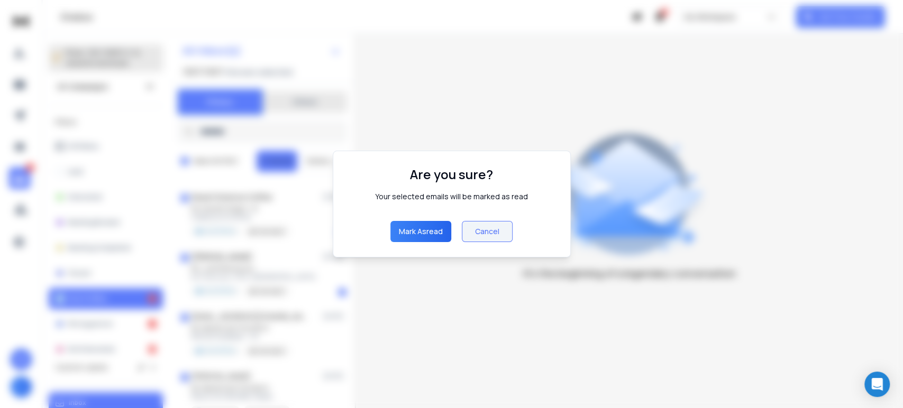
click at [413, 224] on button "Mark as read" at bounding box center [420, 231] width 61 height 21
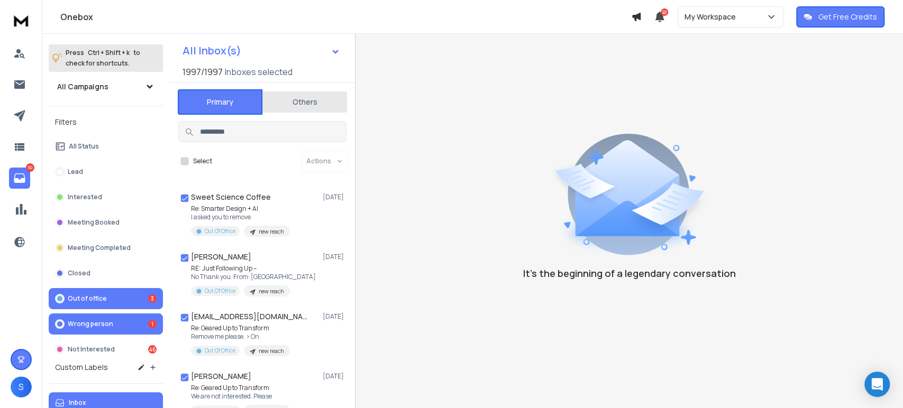
click at [97, 321] on p "Wrong person" at bounding box center [90, 324] width 45 height 8
